Goal: Navigation & Orientation: Find specific page/section

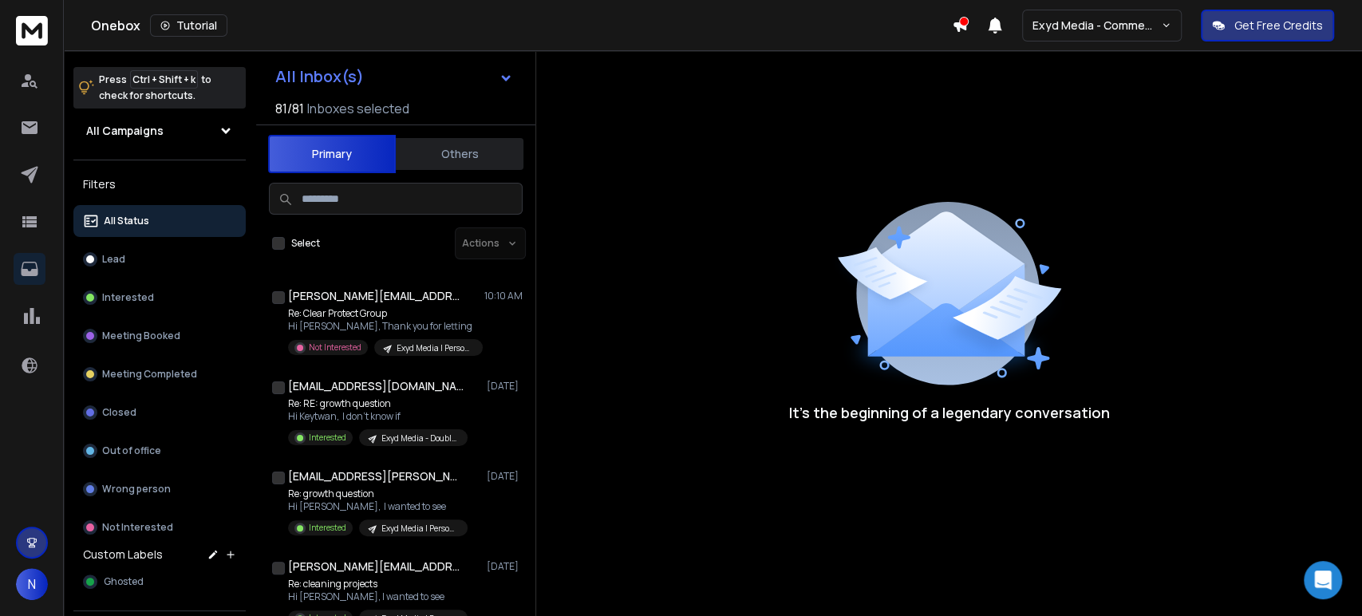
click at [487, 160] on button "Others" at bounding box center [460, 153] width 128 height 35
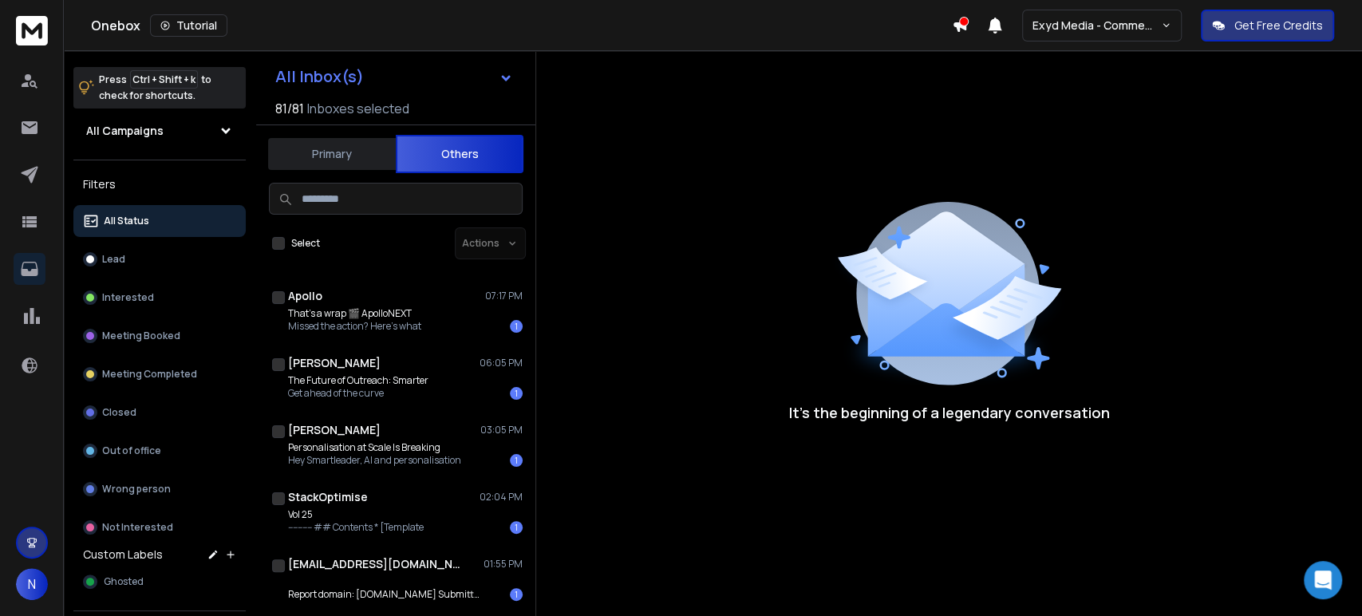
click at [345, 152] on button "Primary" at bounding box center [332, 153] width 128 height 35
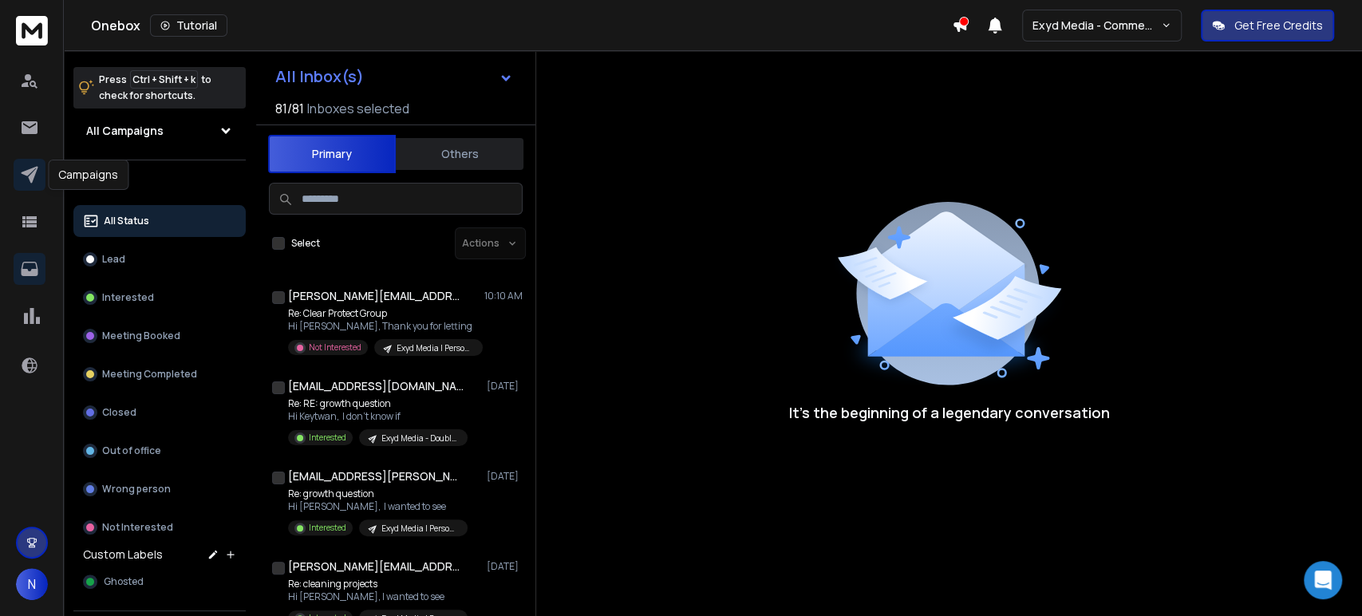
click at [26, 168] on icon at bounding box center [29, 174] width 19 height 19
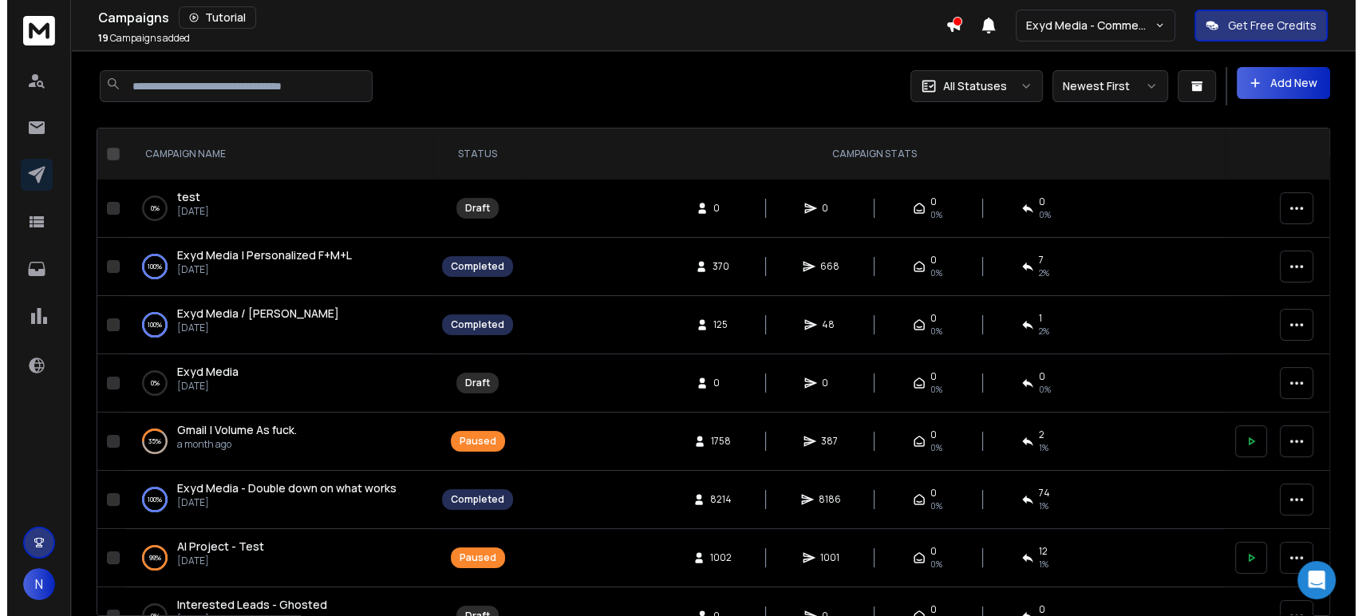
scroll to position [177, 0]
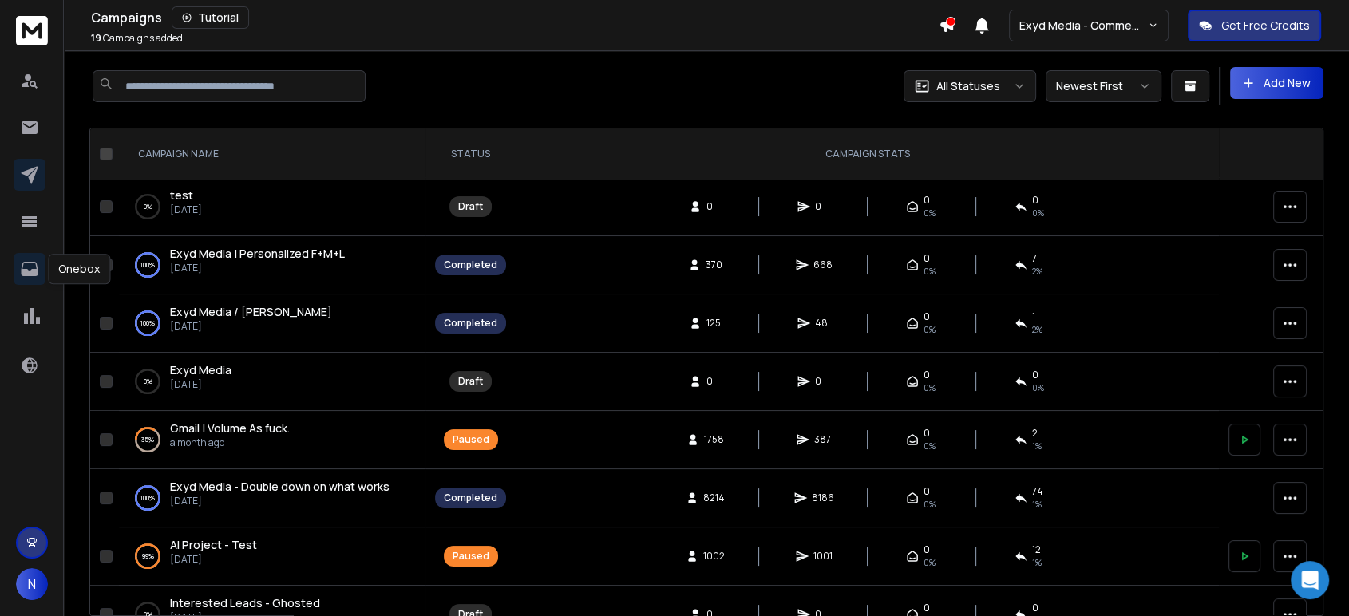
click at [21, 266] on icon at bounding box center [29, 268] width 19 height 19
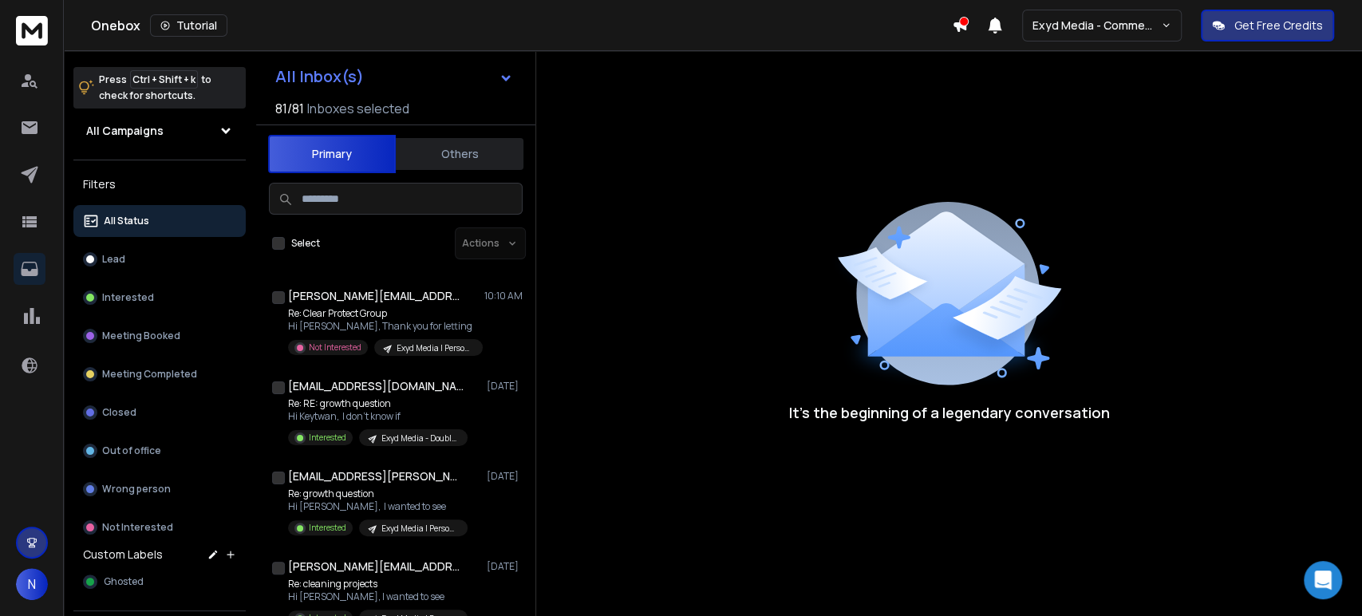
click at [421, 150] on button "Others" at bounding box center [460, 153] width 128 height 35
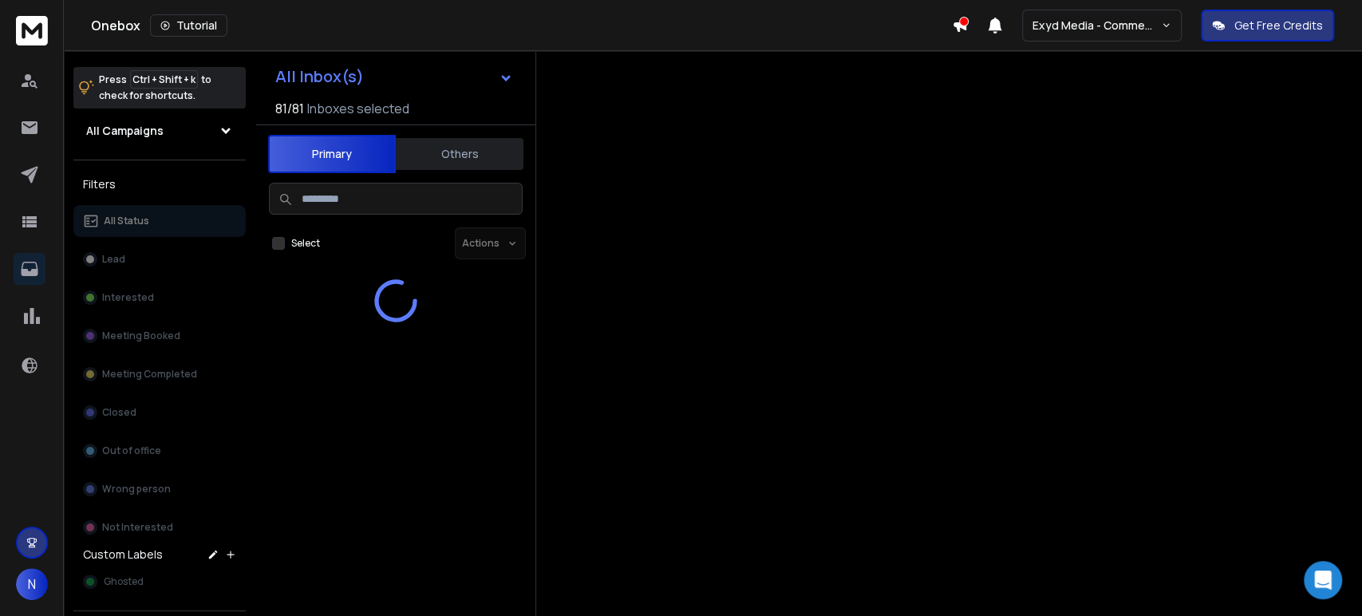
click at [346, 154] on button "Primary" at bounding box center [332, 154] width 128 height 38
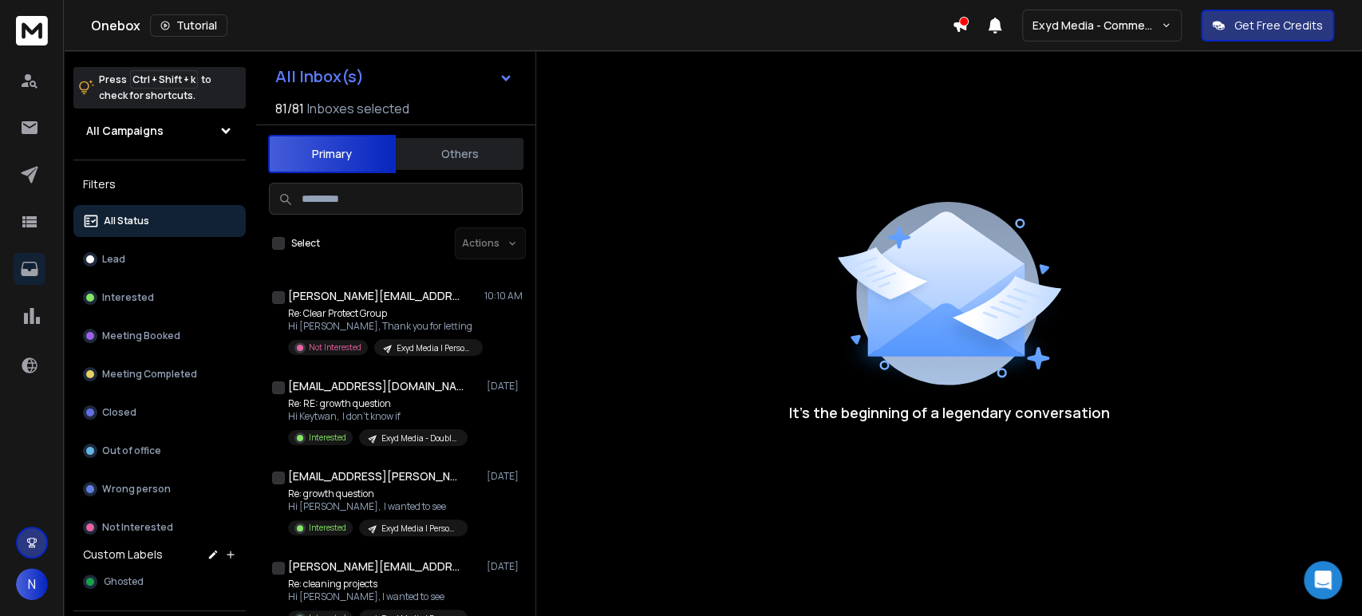
click at [425, 158] on button "Others" at bounding box center [460, 153] width 128 height 35
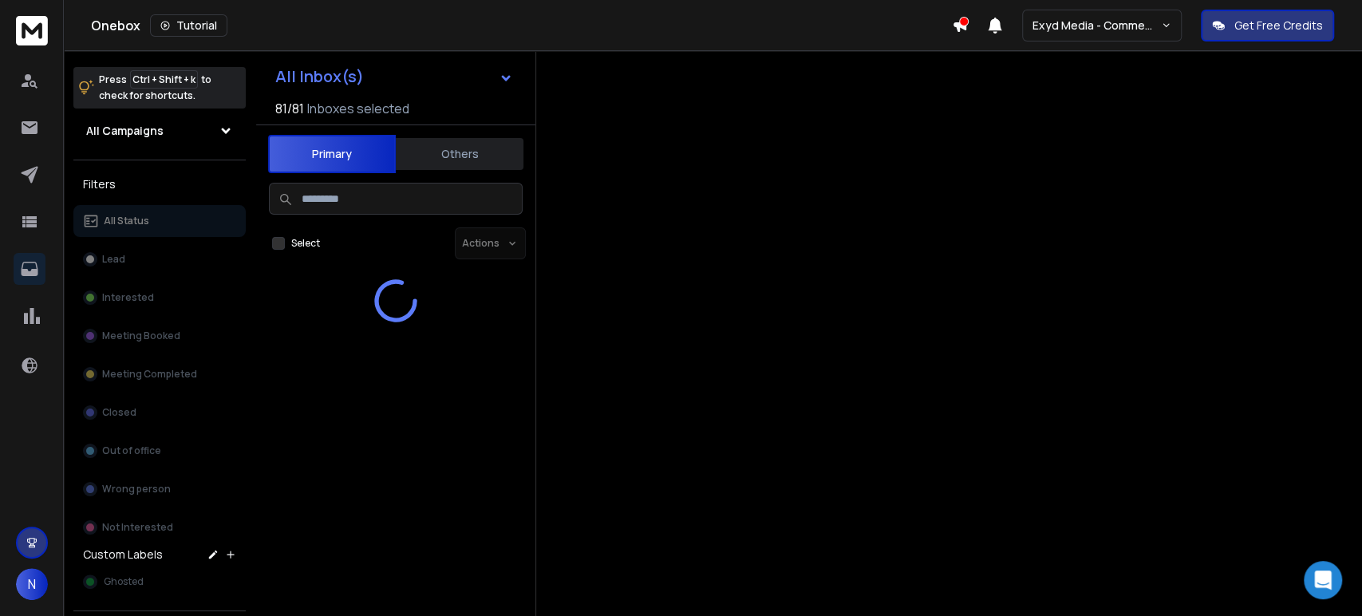
click at [369, 165] on button "Primary" at bounding box center [332, 154] width 128 height 38
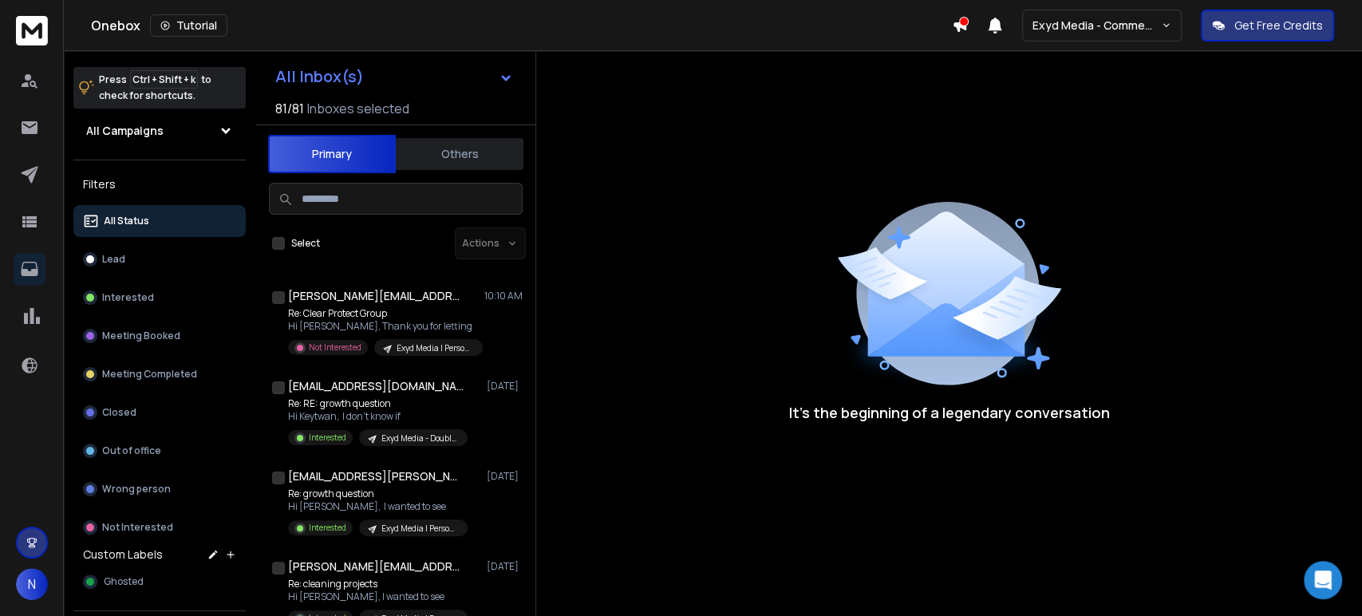
click at [460, 148] on button "Others" at bounding box center [460, 153] width 128 height 35
